Goal: Task Accomplishment & Management: Manage account settings

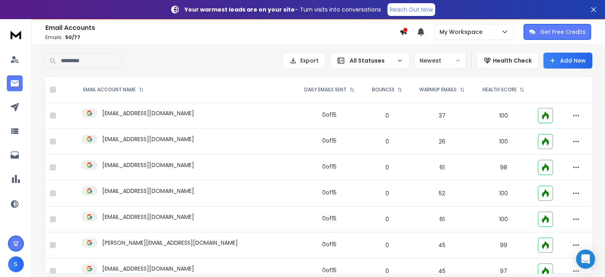
click at [399, 55] on div "All Statuses" at bounding box center [370, 61] width 80 height 16
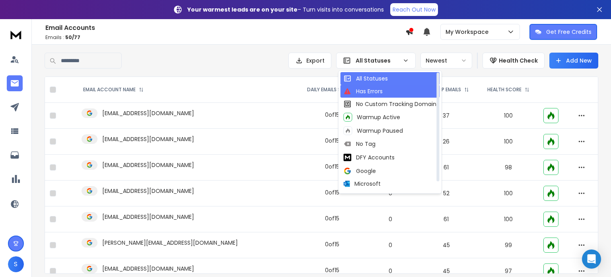
click at [371, 87] on div "Has Errors" at bounding box center [362, 91] width 39 height 8
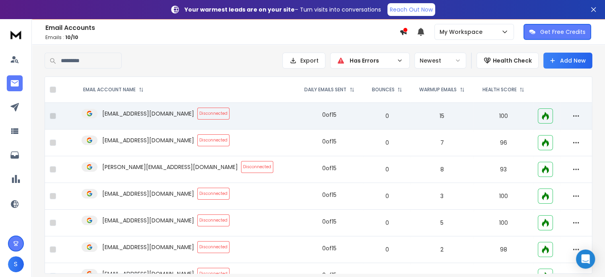
click at [156, 111] on p "actsol.borgaonkars@gmail.com" at bounding box center [148, 113] width 92 height 8
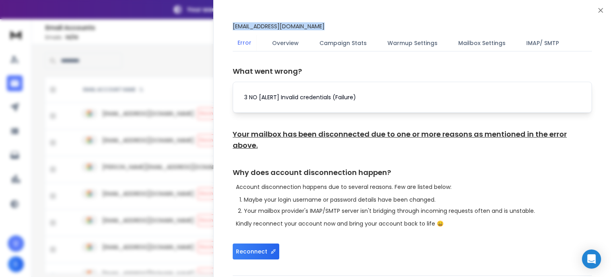
drag, startPoint x: 232, startPoint y: 25, endPoint x: 320, endPoint y: 29, distance: 87.6
click at [320, 29] on p "actsol.borgaonkars@gmail.com" at bounding box center [279, 26] width 92 height 8
copy p "actsol.borgaonkars@gmail.com"
click at [159, 41] on div at bounding box center [305, 138] width 611 height 277
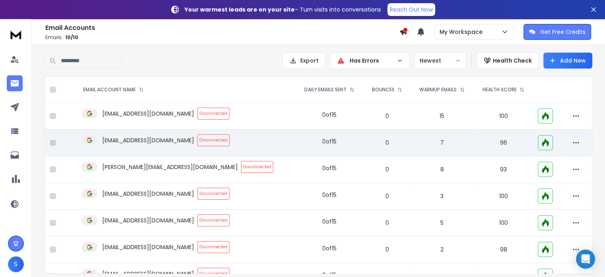
click at [105, 136] on p "borgsada.consultant@gmail.com" at bounding box center [148, 140] width 92 height 8
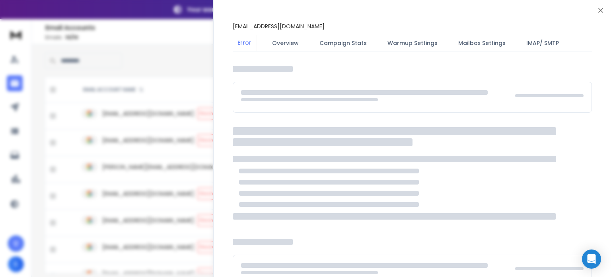
drag, startPoint x: 233, startPoint y: 25, endPoint x: 331, endPoint y: 28, distance: 97.6
click at [331, 28] on div "borgsada.consultant@gmail.com" at bounding box center [412, 26] width 359 height 8
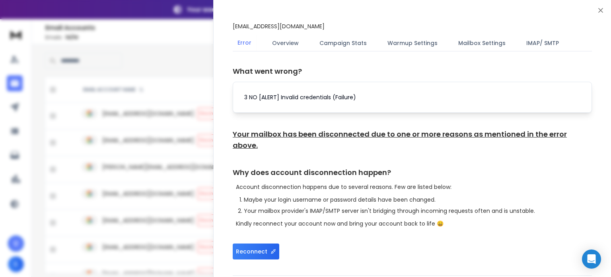
copy p "borgsada.consultant@gmail.com"
click at [142, 66] on div at bounding box center [305, 138] width 611 height 277
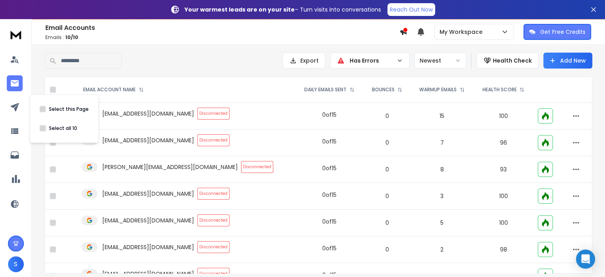
click at [48, 127] on div "Select all 10" at bounding box center [63, 128] width 49 height 6
click at [41, 129] on button "Select this Page" at bounding box center [42, 128] width 6 height 6
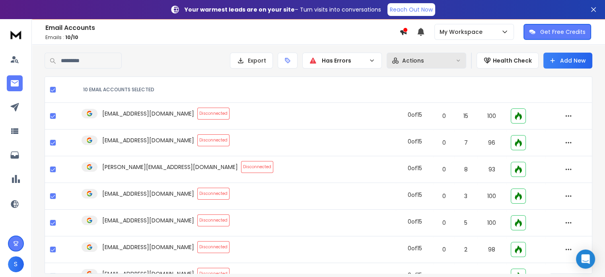
click at [455, 59] on button "Actions" at bounding box center [427, 61] width 80 height 16
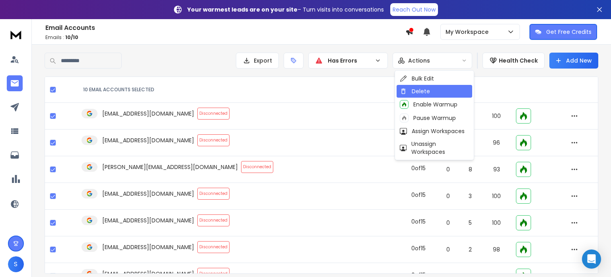
click at [439, 90] on div "Delete" at bounding box center [435, 91] width 76 height 13
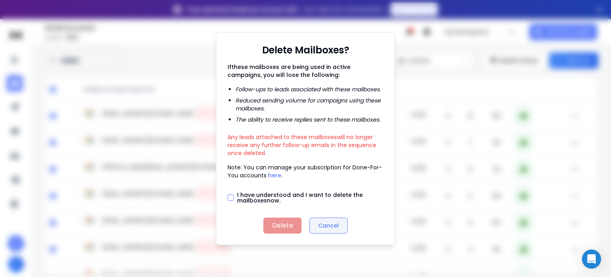
click at [228, 197] on button "I have understood and I want to delete the mailbox es now." at bounding box center [231, 197] width 6 height 6
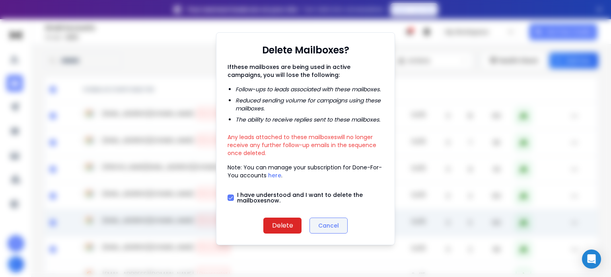
click at [289, 226] on button "Delete" at bounding box center [282, 225] width 38 height 16
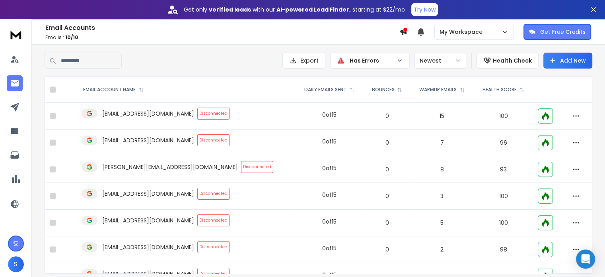
click at [392, 59] on p "Has Errors" at bounding box center [372, 61] width 44 height 8
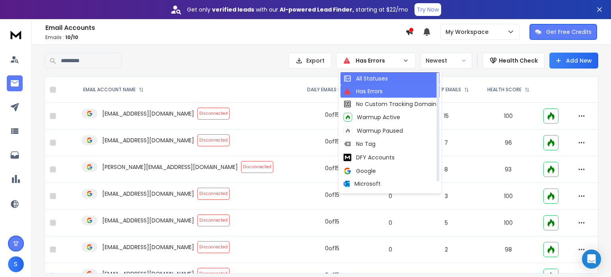
click at [378, 76] on div "All Statuses" at bounding box center [365, 78] width 45 height 8
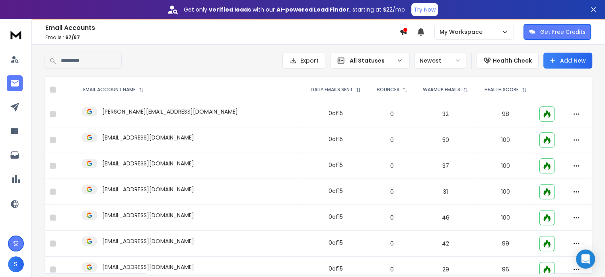
scroll to position [489, 0]
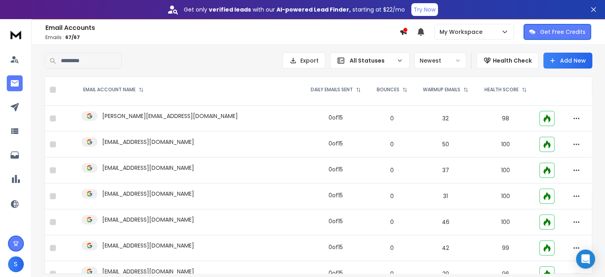
click at [388, 58] on p "All Statuses" at bounding box center [372, 61] width 44 height 8
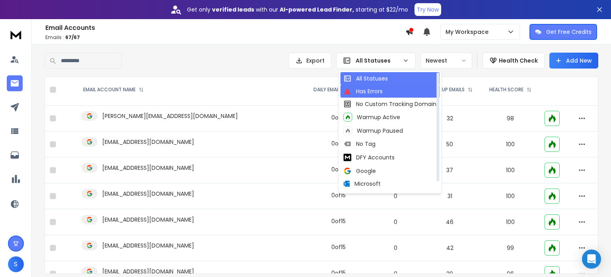
click at [372, 92] on div "Has Errors" at bounding box center [362, 91] width 39 height 8
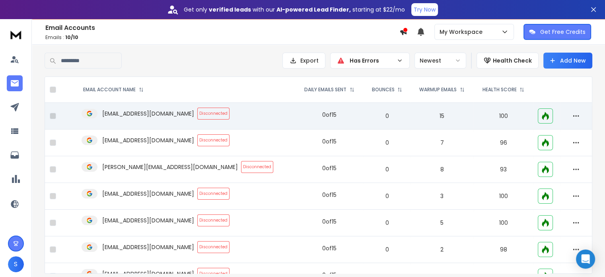
click at [50, 115] on button "button" at bounding box center [53, 116] width 6 height 6
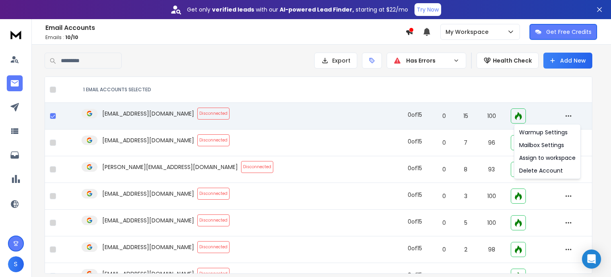
click at [566, 113] on icon at bounding box center [568, 115] width 7 height 7
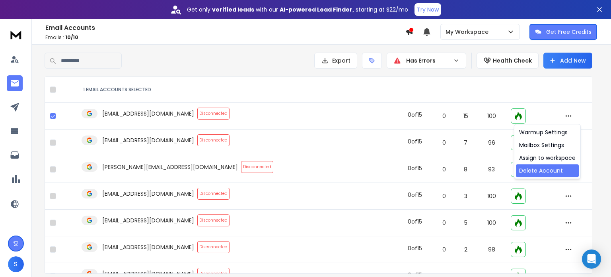
click at [538, 169] on div "Delete Account" at bounding box center [547, 170] width 63 height 13
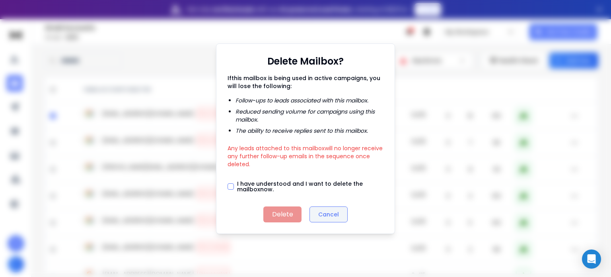
click at [234, 184] on button "I have understood and I want to delete the mailbox now." at bounding box center [231, 186] width 6 height 6
click at [269, 211] on button "Delete" at bounding box center [282, 214] width 38 height 16
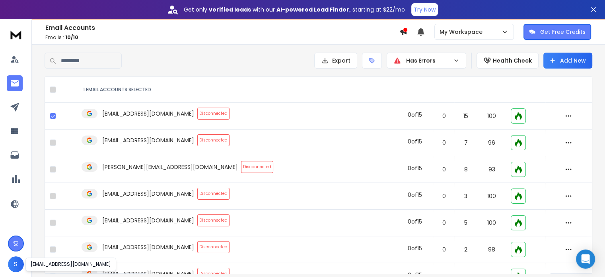
click at [17, 261] on span "S" at bounding box center [16, 264] width 16 height 16
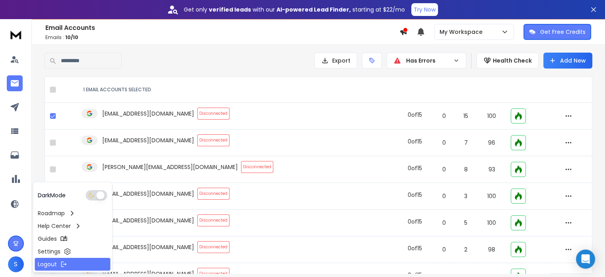
click at [51, 260] on p "Logout" at bounding box center [47, 264] width 19 height 8
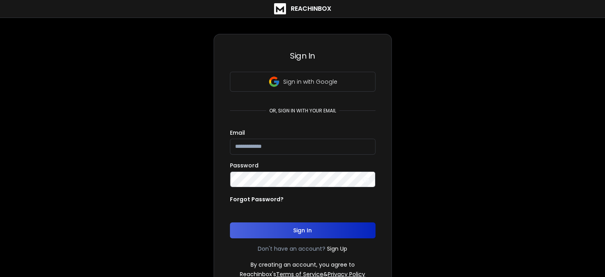
type input "**********"
click at [298, 225] on button "Sign In" at bounding box center [303, 230] width 146 height 16
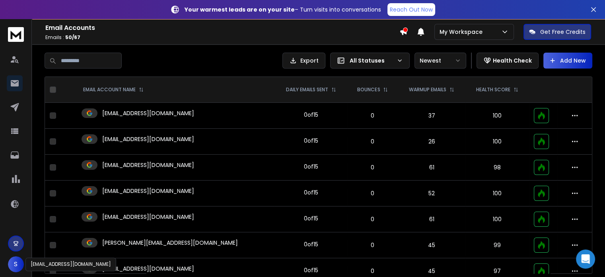
click at [16, 270] on span "S" at bounding box center [16, 264] width 16 height 16
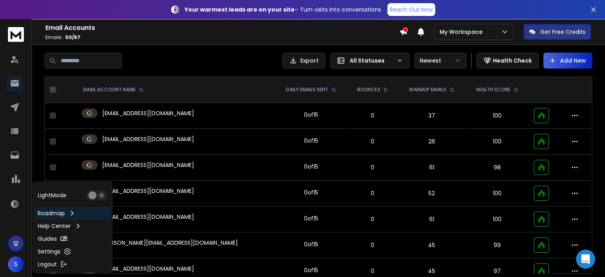
click at [94, 191] on button "button" at bounding box center [96, 195] width 21 height 10
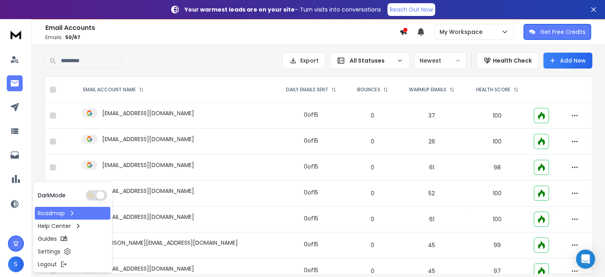
click at [226, 56] on div at bounding box center [161, 61] width 233 height 16
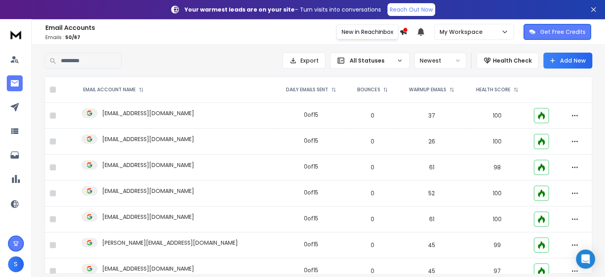
click at [406, 31] on div at bounding box center [405, 29] width 5 height 5
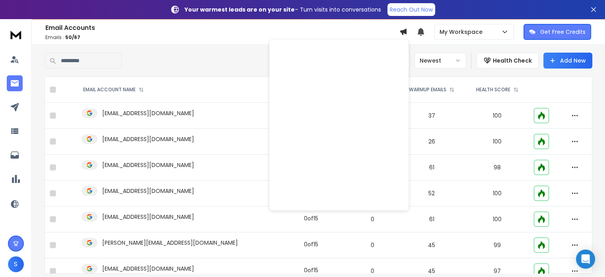
click at [223, 55] on div at bounding box center [161, 61] width 233 height 16
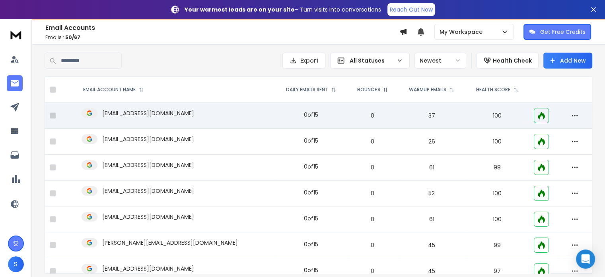
click at [52, 114] on button "button" at bounding box center [53, 115] width 6 height 6
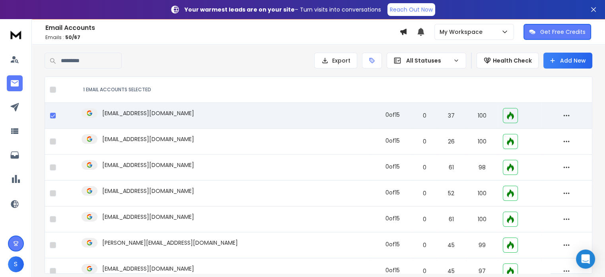
click at [129, 106] on td "[EMAIL_ADDRESS][DOMAIN_NAME]" at bounding box center [224, 116] width 295 height 26
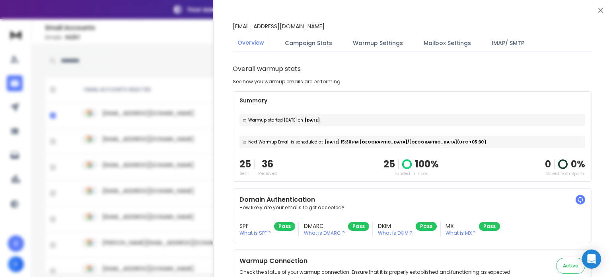
click at [183, 85] on div at bounding box center [305, 138] width 611 height 277
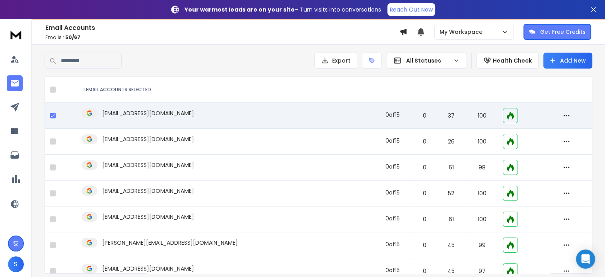
click at [46, 117] on td at bounding box center [61, 116] width 32 height 26
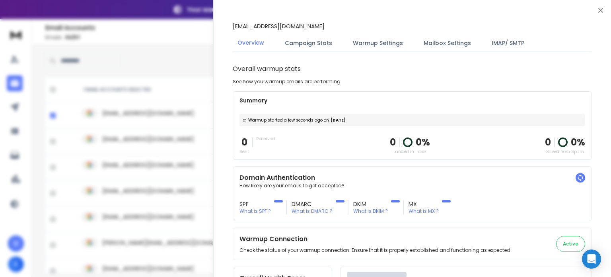
click at [55, 117] on div at bounding box center [305, 138] width 611 height 277
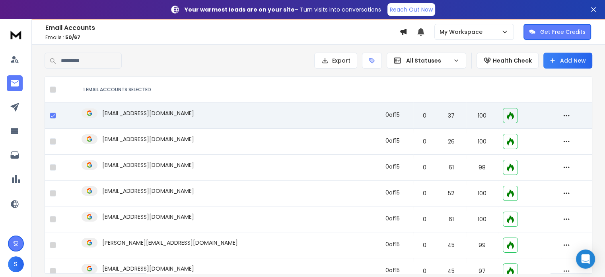
click at [54, 116] on button "button" at bounding box center [53, 115] width 6 height 6
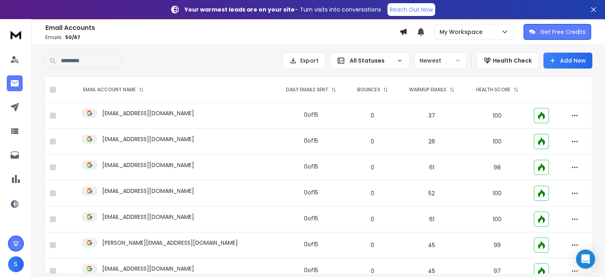
click at [398, 65] on div "All Statuses" at bounding box center [370, 61] width 80 height 16
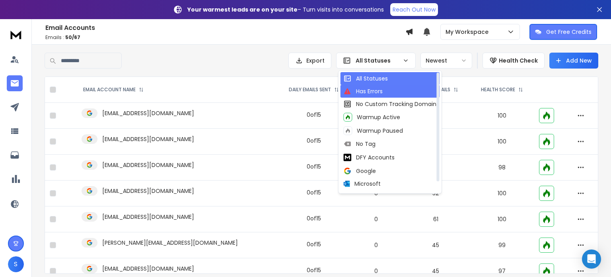
click at [376, 90] on div "Has Errors" at bounding box center [362, 91] width 39 height 8
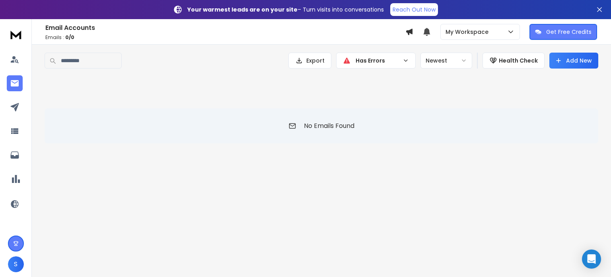
click at [400, 58] on p "Has Errors" at bounding box center [378, 61] width 44 height 8
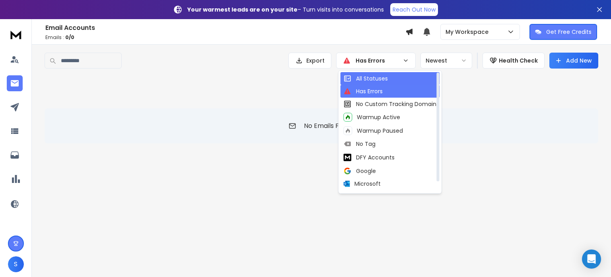
click at [379, 76] on div "All Statuses" at bounding box center [365, 78] width 45 height 8
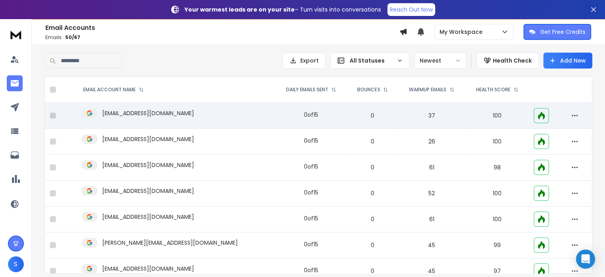
click at [154, 115] on p "[EMAIL_ADDRESS][DOMAIN_NAME]" at bounding box center [148, 113] width 92 height 8
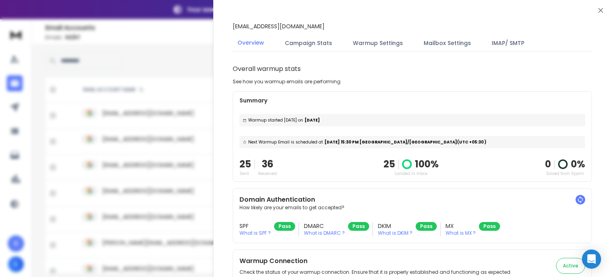
drag, startPoint x: 233, startPoint y: 25, endPoint x: 349, endPoint y: 22, distance: 116.2
click at [325, 22] on p "[EMAIL_ADDRESS][DOMAIN_NAME]" at bounding box center [279, 26] width 92 height 8
copy p "[EMAIL_ADDRESS][DOMAIN_NAME]"
click at [146, 64] on div at bounding box center [305, 138] width 611 height 277
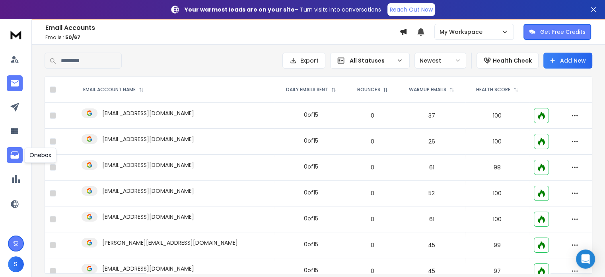
click at [15, 152] on icon at bounding box center [15, 155] width 10 height 10
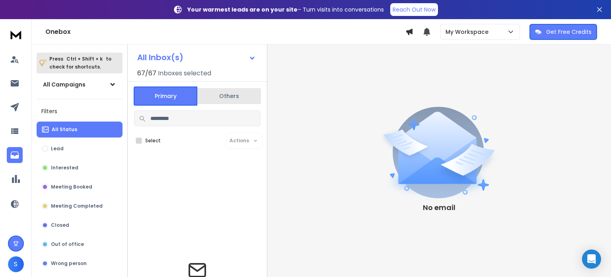
click at [231, 90] on button "Others" at bounding box center [229, 96] width 64 height 18
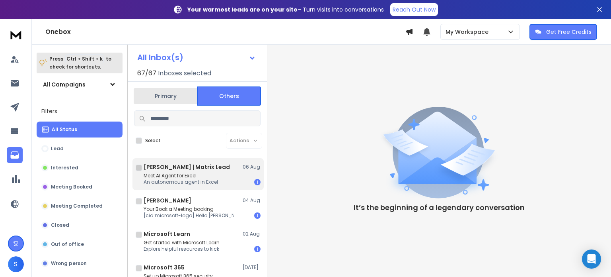
click at [201, 175] on p "Meet AI Agent for Excel" at bounding box center [181, 175] width 74 height 6
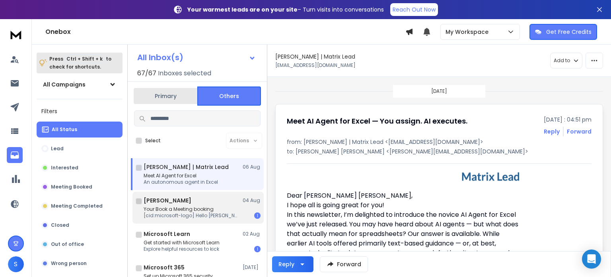
click at [203, 215] on p "[cid:microsoft-logo] Hello [PERSON_NAME], [PERSON_NAME] invited" at bounding box center [192, 215] width 96 height 6
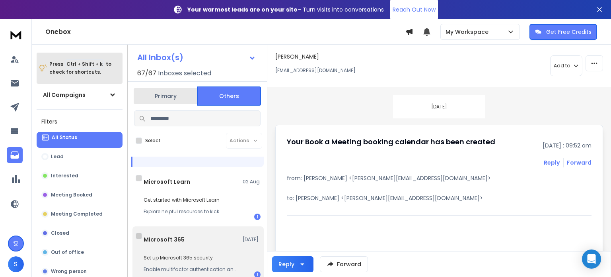
scroll to position [119, 0]
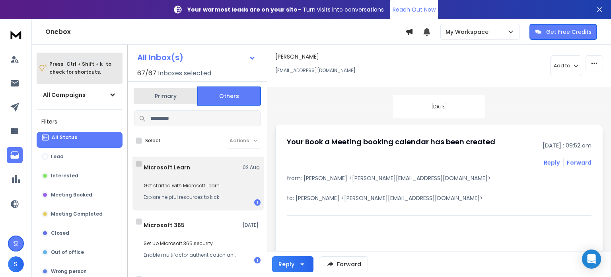
click at [201, 172] on div "Microsoft Learn [DATE]" at bounding box center [202, 167] width 117 height 17
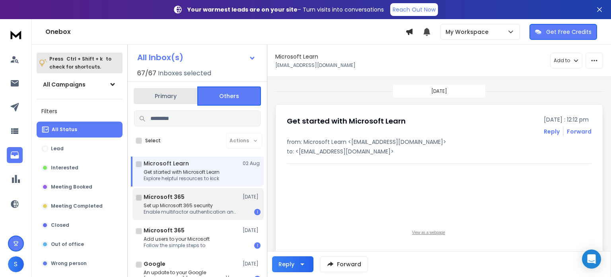
click at [195, 210] on p "Enable multifactor authentication and assign" at bounding box center [192, 212] width 96 height 6
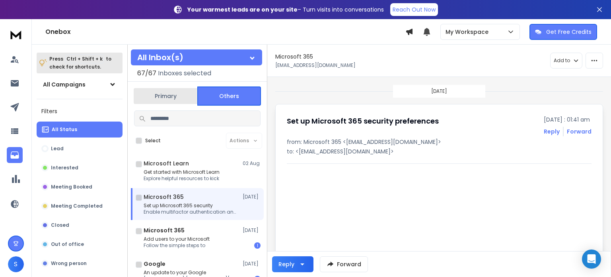
click at [252, 59] on icon at bounding box center [252, 58] width 7 height 7
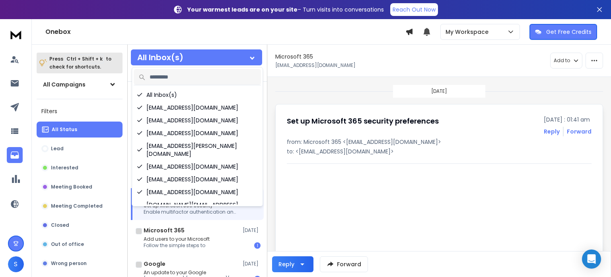
click at [252, 59] on icon at bounding box center [252, 58] width 7 height 7
click at [252, 59] on icon at bounding box center [252, 58] width 4 height 3
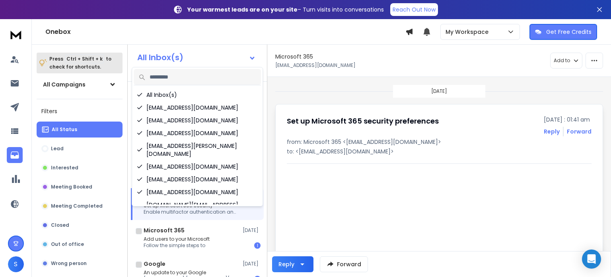
click at [365, 50] on div "Microsoft 365 M3 [EMAIL_ADDRESS][DOMAIN_NAME] Add to" at bounding box center [439, 61] width 344 height 32
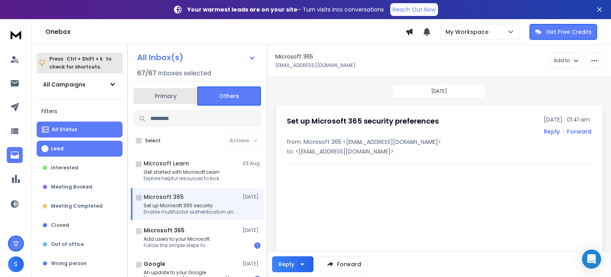
click at [78, 146] on button "Lead" at bounding box center [80, 148] width 86 height 16
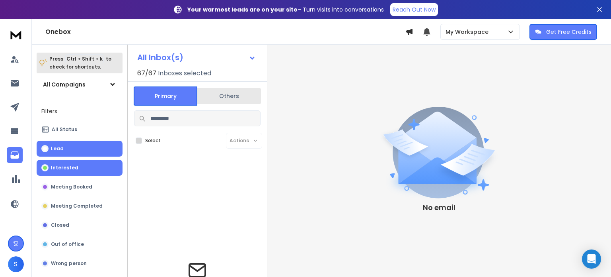
click at [74, 170] on p "Interested" at bounding box center [64, 167] width 27 height 6
